Goal: Information Seeking & Learning: Stay updated

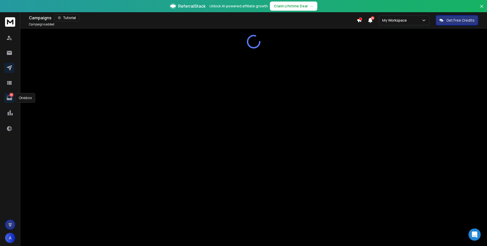
click at [13, 100] on link "68" at bounding box center [9, 98] width 10 height 10
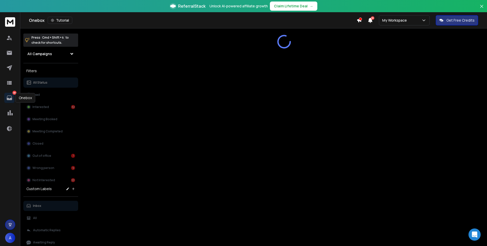
click at [14, 98] on link "68" at bounding box center [9, 98] width 10 height 10
click at [11, 70] on icon at bounding box center [9, 68] width 6 height 6
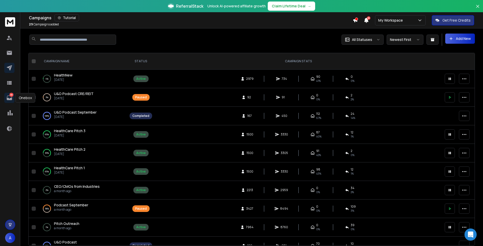
click at [10, 98] on icon at bounding box center [9, 97] width 5 height 5
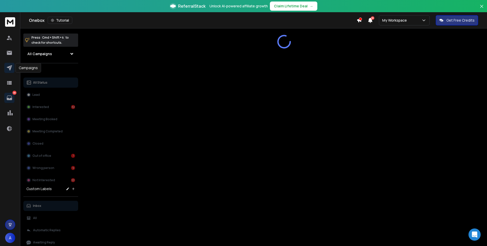
click at [11, 70] on icon at bounding box center [9, 68] width 6 height 6
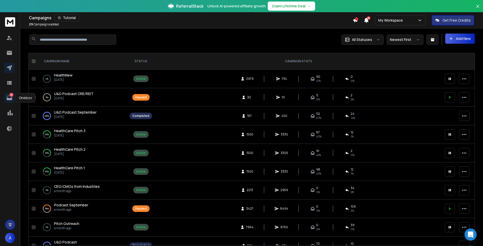
click at [12, 94] on p "68" at bounding box center [11, 95] width 4 height 4
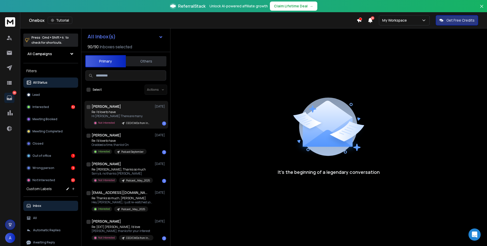
click at [116, 116] on p "Hi [PERSON_NAME] There are many" at bounding box center [122, 116] width 61 height 4
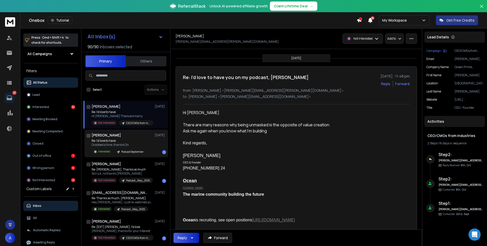
click at [122, 137] on div "[PERSON_NAME] [DATE]" at bounding box center [129, 134] width 75 height 5
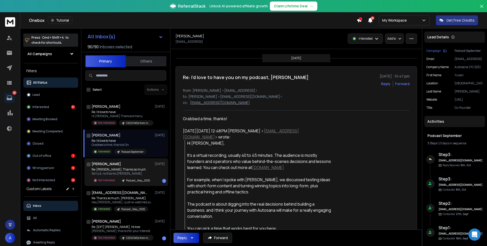
click at [130, 161] on div "[PERSON_NAME] [DATE]" at bounding box center [129, 163] width 75 height 5
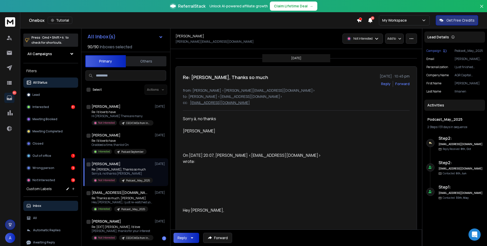
scroll to position [7, 0]
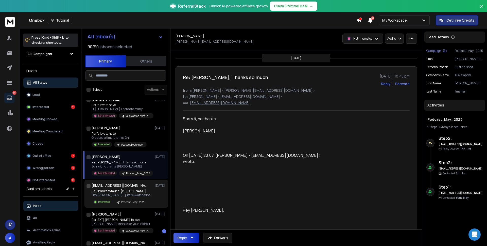
click at [136, 188] on div "[EMAIL_ADDRESS][DOMAIN_NAME] [DATE] Re: Thanks so much, [PERSON_NAME] Hey [PERS…" at bounding box center [129, 194] width 75 height 22
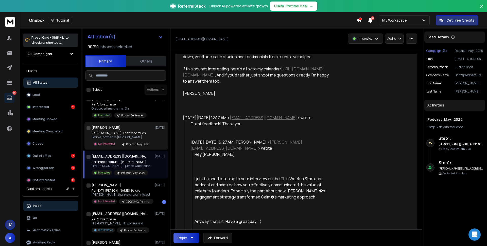
scroll to position [38, 0]
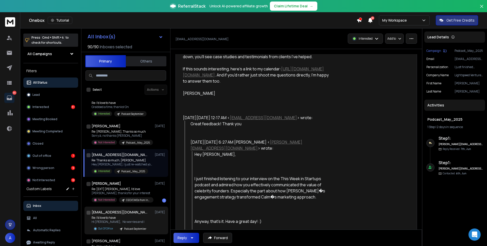
click at [133, 216] on p "Re: I'd love to have" at bounding box center [121, 217] width 58 height 4
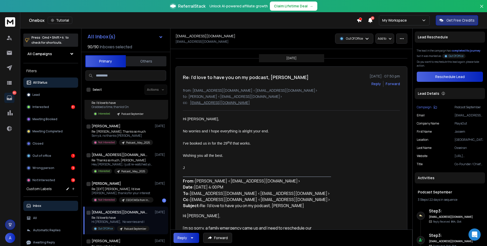
scroll to position [0, 0]
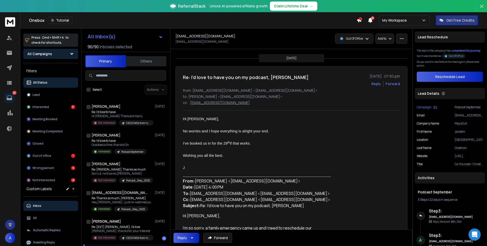
click at [57, 56] on button "All Campaigns" at bounding box center [50, 54] width 55 height 10
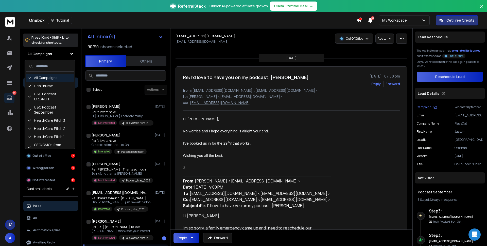
click at [55, 77] on div "All Campaigns" at bounding box center [50, 78] width 48 height 8
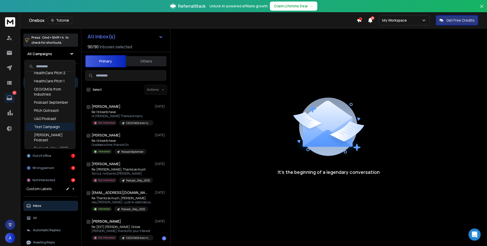
scroll to position [65, 0]
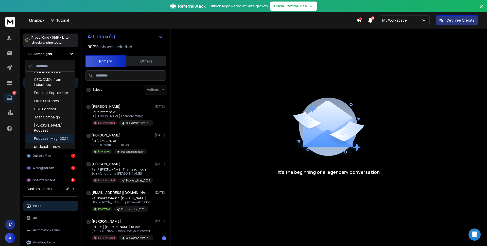
click at [56, 134] on div "Podcast_May_2025" at bounding box center [50, 138] width 48 height 8
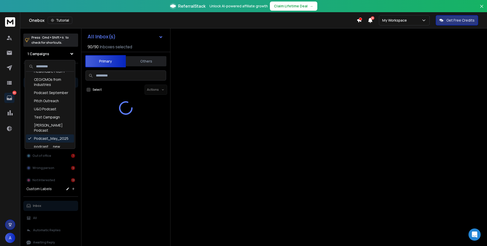
scroll to position [66, 0]
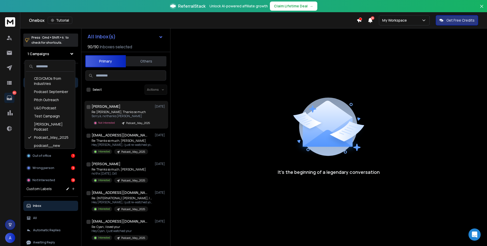
click at [131, 113] on p "Re: [PERSON_NAME], Thanks so much" at bounding box center [122, 112] width 61 height 4
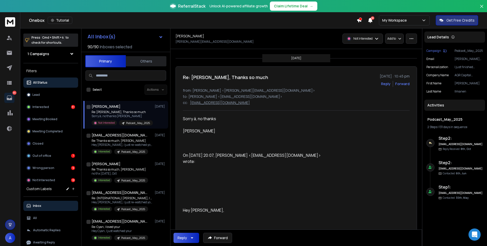
scroll to position [104, 0]
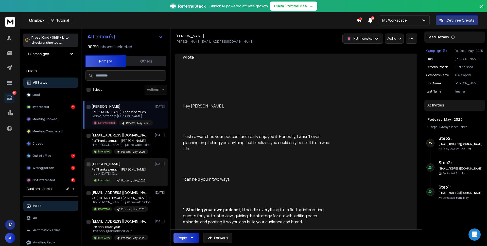
click at [135, 176] on div "Re: Thanks so much, Ben no thx [DATE], Oct Interested Podcast_May_2025" at bounding box center [120, 174] width 57 height 15
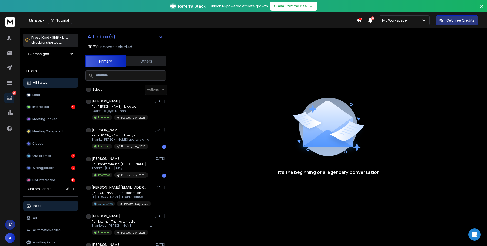
scroll to position [2356, 0]
